Goal: Find contact information: Find contact information

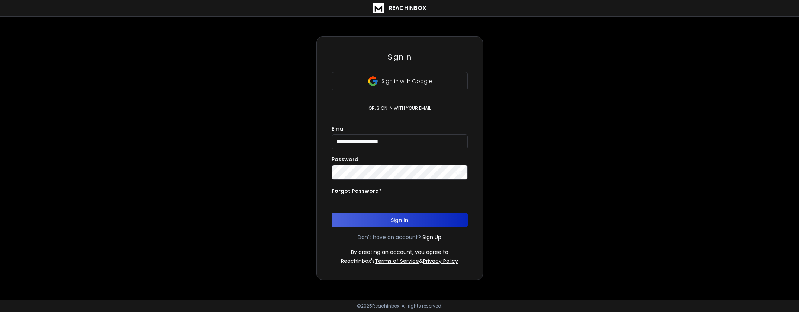
click at [392, 218] on button "Sign In" at bounding box center [400, 219] width 136 height 15
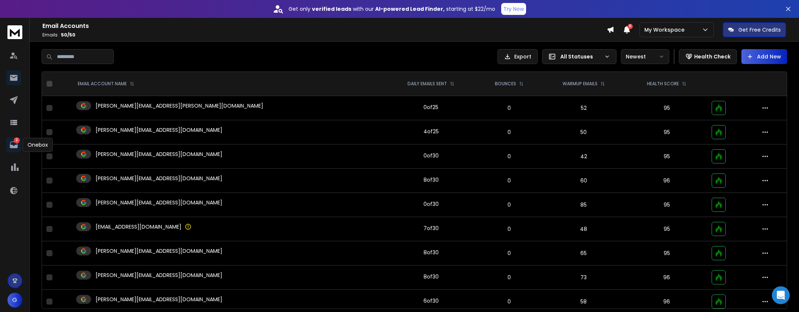
click at [12, 143] on icon at bounding box center [13, 144] width 9 height 9
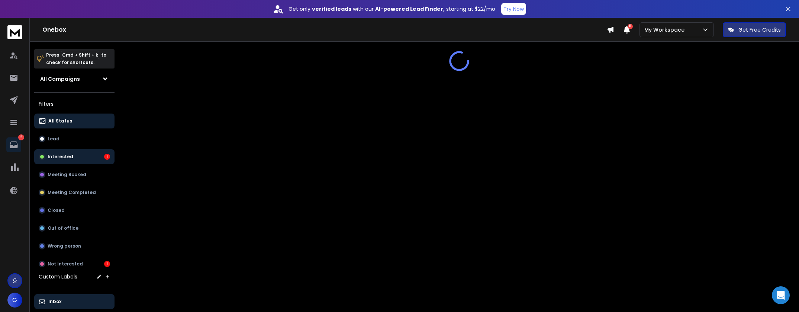
click at [74, 156] on button "Interested 1" at bounding box center [74, 156] width 80 height 15
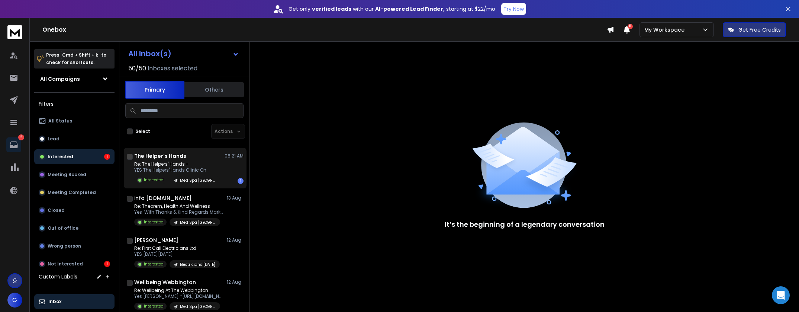
click at [196, 160] on div "The Helper's Hands 08:21 AM Re: The Helpers' Hands - YES The Helpers'Hands Clin…" at bounding box center [188, 168] width 109 height 32
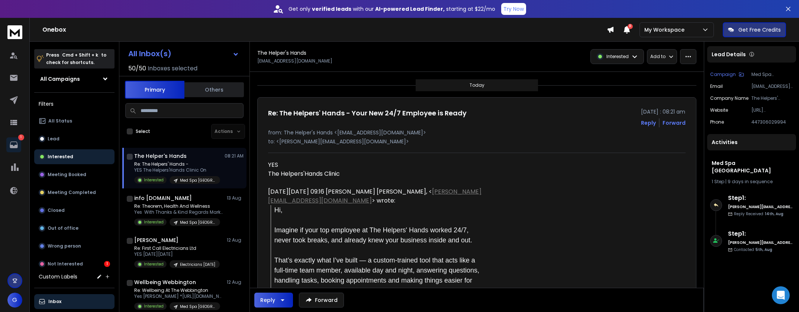
click at [772, 109] on p "[URL][DOMAIN_NAME]" at bounding box center [772, 110] width 42 height 6
click at [766, 86] on p "[EMAIL_ADDRESS][DOMAIN_NAME]" at bounding box center [772, 86] width 42 height 6
click at [771, 110] on p "[URL][DOMAIN_NAME]" at bounding box center [772, 110] width 42 height 6
